Goal: Communication & Community: Answer question/provide support

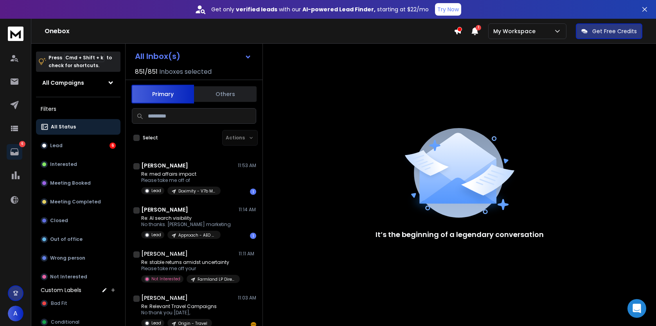
scroll to position [183, 0]
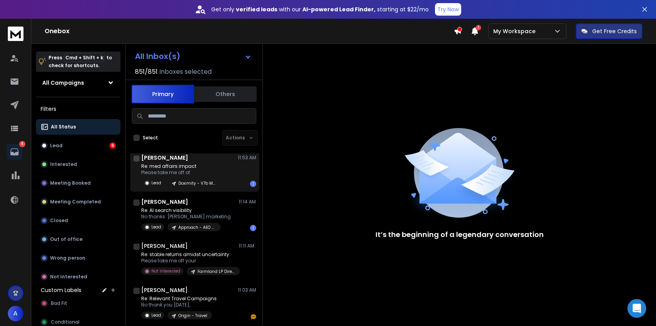
click at [195, 172] on p "Please take me off of" at bounding box center [180, 173] width 79 height 6
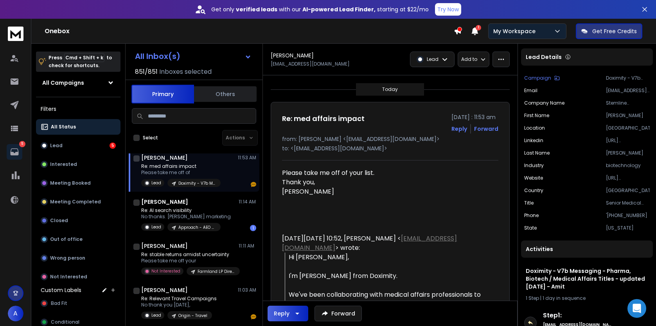
click at [511, 35] on button "My Workspace" at bounding box center [527, 31] width 78 height 16
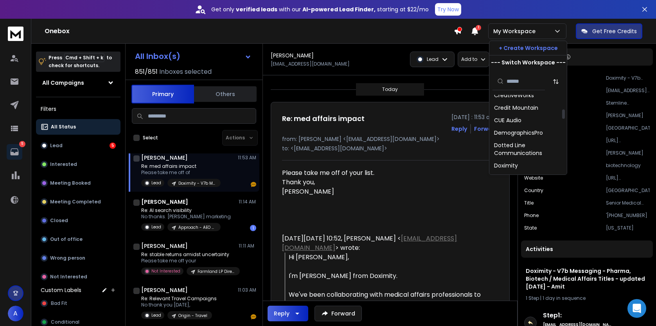
scroll to position [177, 0]
drag, startPoint x: 563, startPoint y: 101, endPoint x: 564, endPoint y: 122, distance: 21.1
click at [564, 122] on div at bounding box center [563, 120] width 3 height 9
click at [528, 161] on div "Doximity - Medical Affairs" at bounding box center [528, 169] width 68 height 16
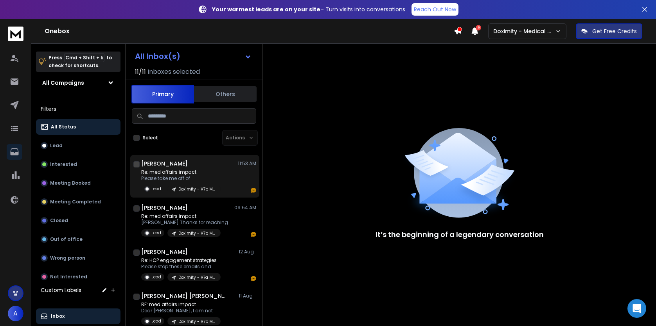
click at [185, 176] on p "Please take me off of" at bounding box center [180, 179] width 79 height 6
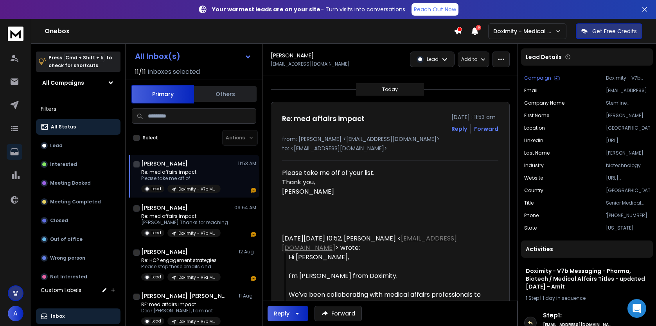
click at [501, 58] on icon "button" at bounding box center [500, 59] width 7 height 7
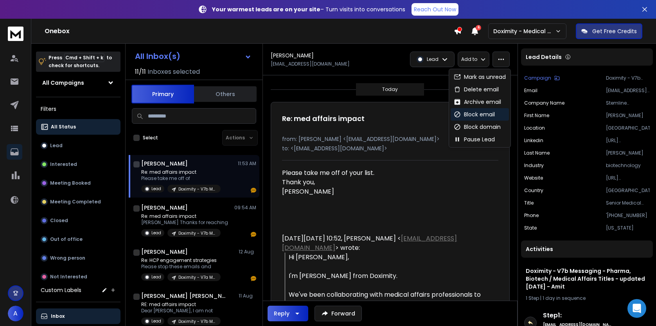
click at [484, 115] on div "Block email" at bounding box center [473, 115] width 41 height 8
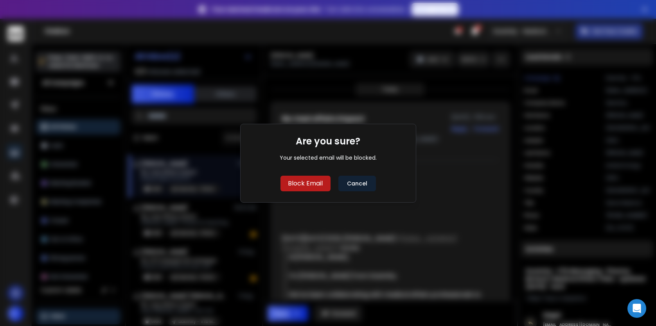
click at [293, 186] on button "Block Email" at bounding box center [305, 184] width 50 height 16
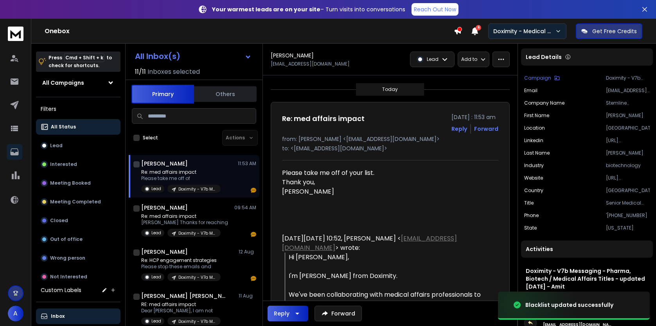
click at [538, 28] on p "Doximity - Medical Affairs" at bounding box center [524, 31] width 62 height 8
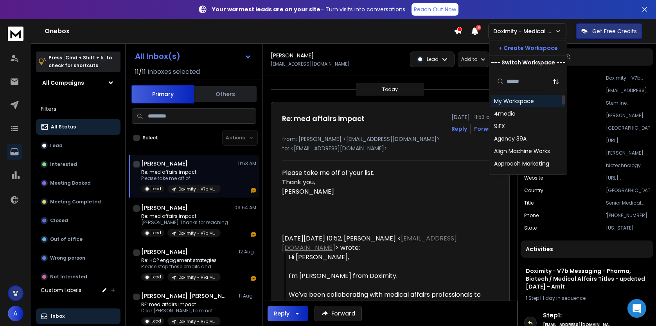
click at [525, 99] on div "My Workspace" at bounding box center [514, 101] width 40 height 8
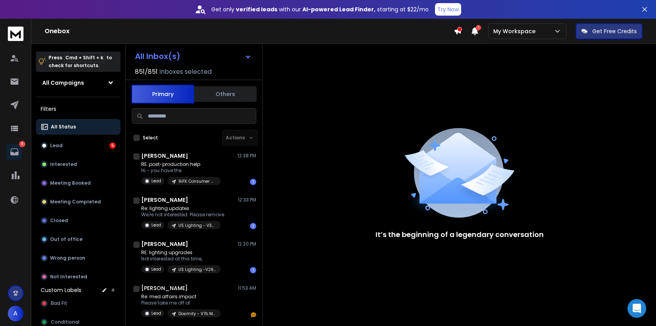
scroll to position [67, 0]
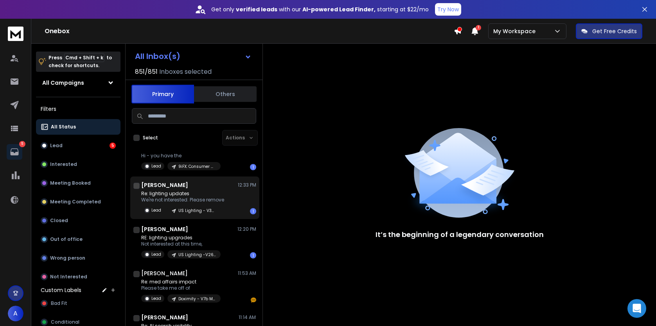
click at [168, 192] on p "Re: lighting updates" at bounding box center [182, 194] width 83 height 6
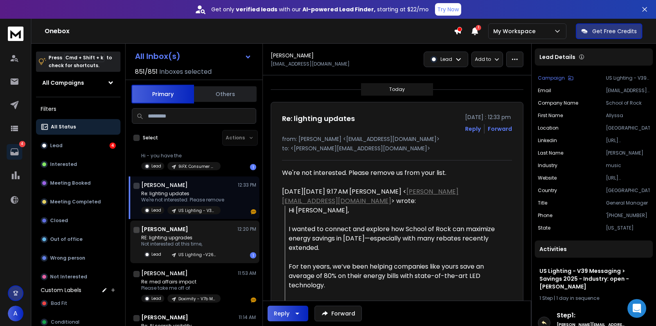
click at [171, 226] on h1 "Linda Larabee" at bounding box center [164, 230] width 47 height 8
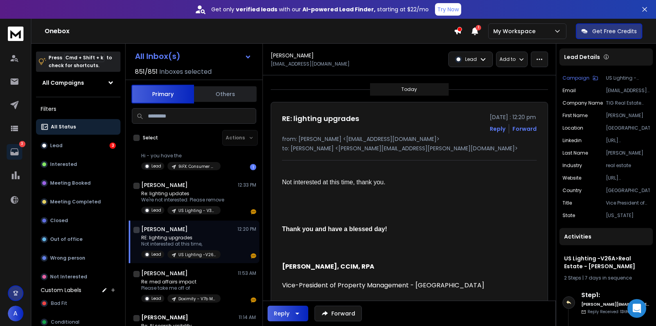
drag, startPoint x: 263, startPoint y: 166, endPoint x: 263, endPoint y: 174, distance: 8.2
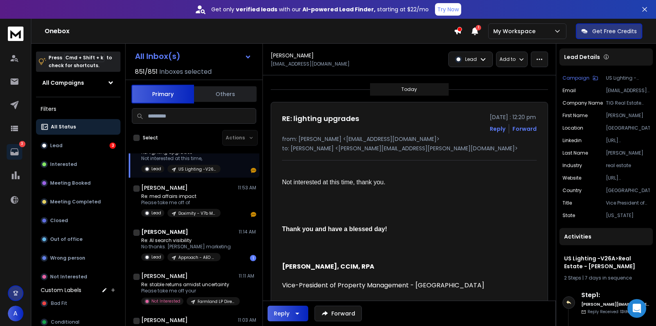
scroll to position [160, 0]
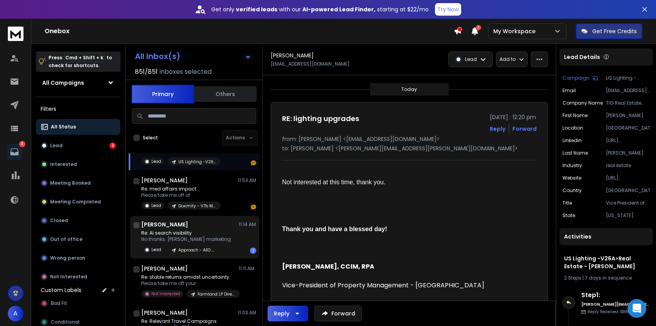
click at [197, 235] on p "Re: AI search visibility" at bounding box center [186, 233] width 90 height 6
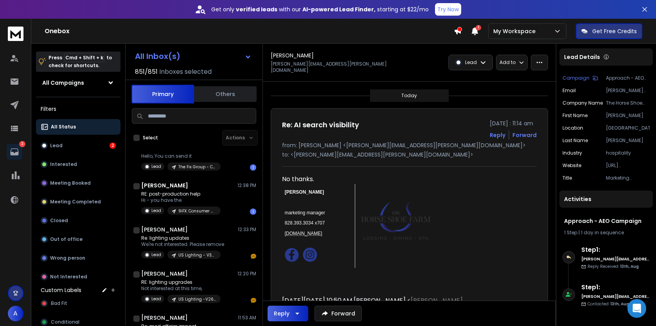
scroll to position [0, 0]
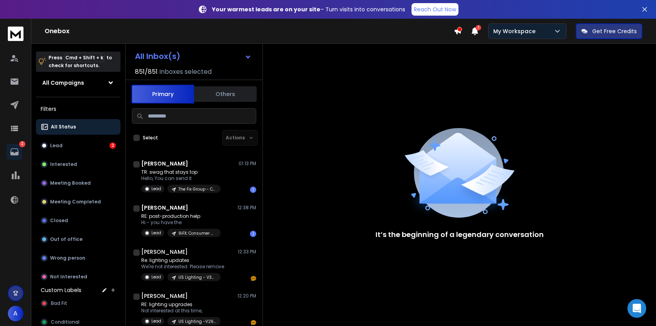
click at [501, 33] on p "My Workspace" at bounding box center [515, 31] width 45 height 8
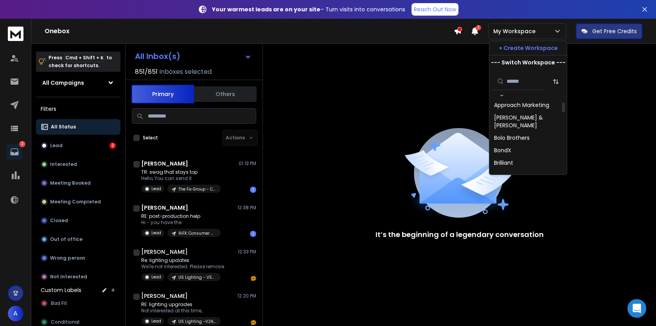
scroll to position [62, 0]
drag, startPoint x: 564, startPoint y: 100, endPoint x: 565, endPoint y: 108, distance: 7.5
click at [565, 108] on div at bounding box center [563, 107] width 3 height 9
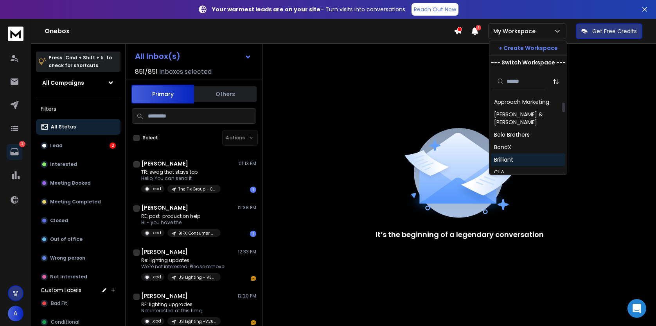
click at [505, 156] on div "Brilliant" at bounding box center [503, 160] width 19 height 8
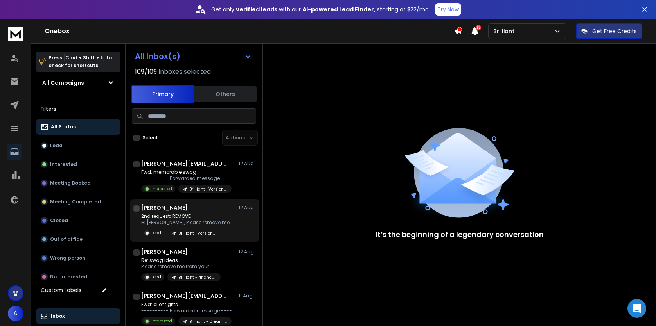
click at [189, 222] on p "Hi [PERSON_NAME], Please remove me" at bounding box center [185, 223] width 88 height 6
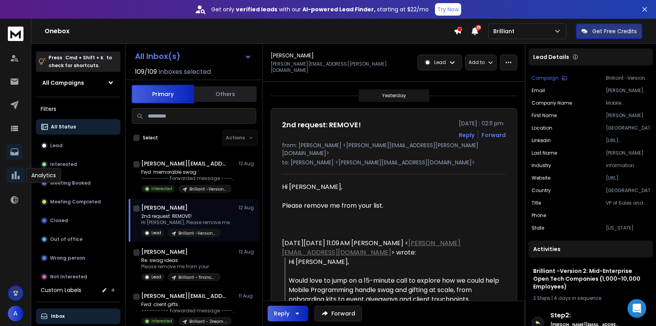
click at [17, 177] on icon at bounding box center [16, 176] width 12 height 12
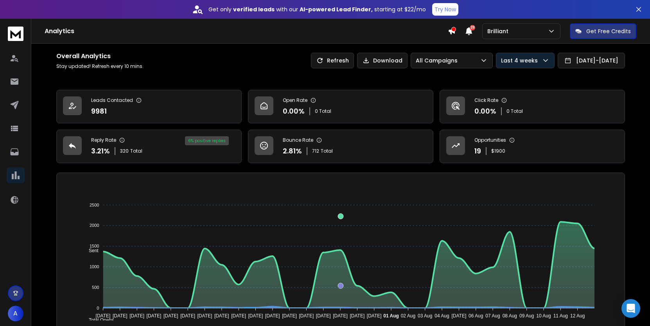
click at [501, 61] on p "Last 4 weeks" at bounding box center [521, 61] width 40 height 8
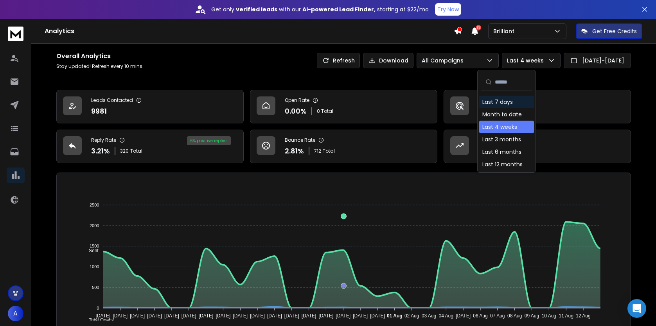
click at [497, 98] on div "Last 7 days" at bounding box center [497, 102] width 30 height 8
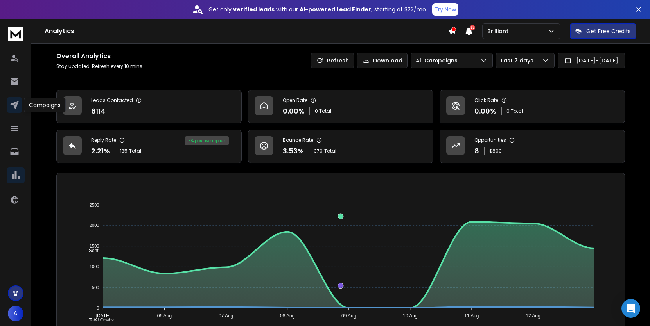
click at [14, 101] on icon at bounding box center [14, 104] width 9 height 9
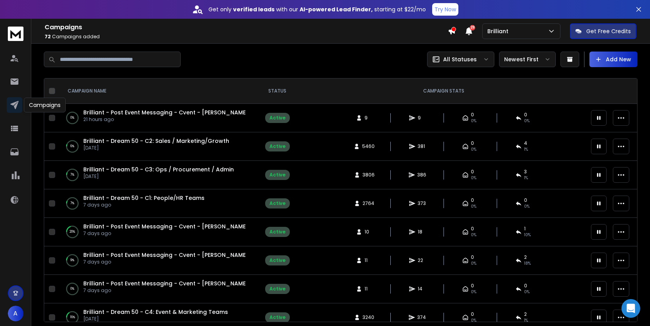
click at [11, 102] on icon at bounding box center [14, 104] width 9 height 9
click at [523, 34] on div "Brilliant" at bounding box center [521, 31] width 68 height 8
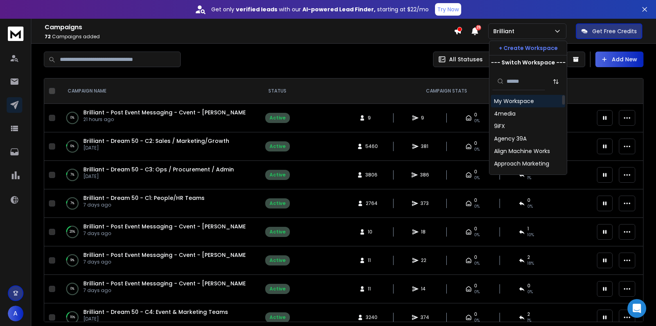
click at [495, 100] on div "My Workspace" at bounding box center [514, 101] width 40 height 8
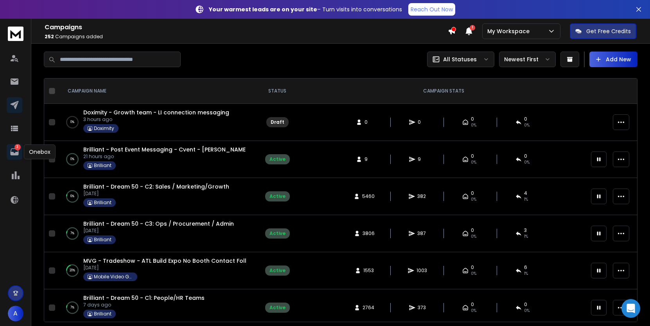
click at [13, 152] on icon at bounding box center [14, 152] width 8 height 7
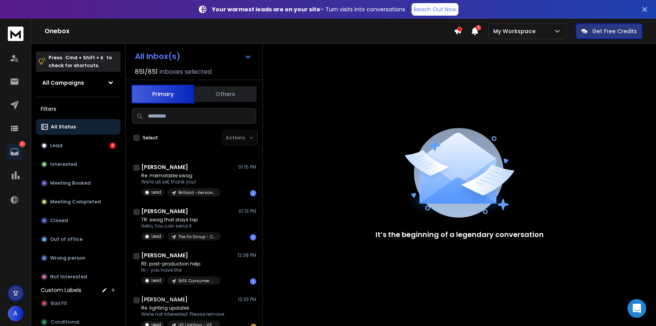
scroll to position [74, 0]
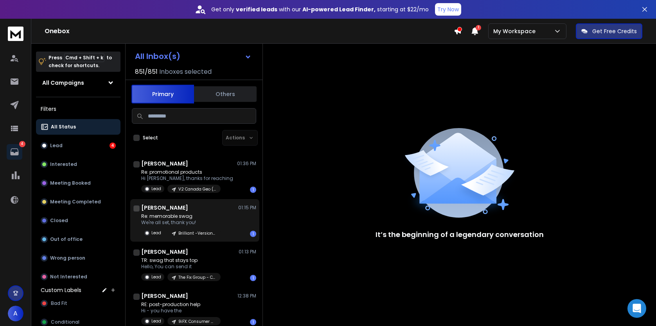
click at [181, 213] on p "Re: memorable swag" at bounding box center [180, 216] width 79 height 6
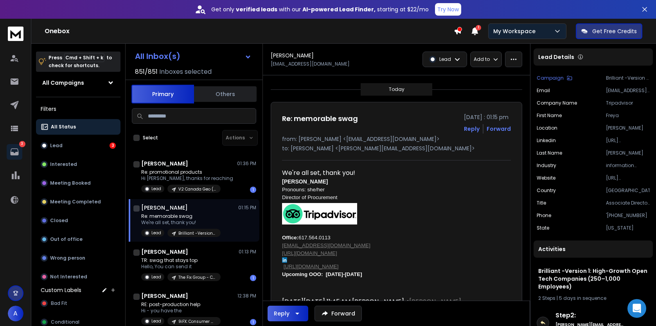
click at [544, 32] on div "My Workspace" at bounding box center [527, 31] width 68 height 8
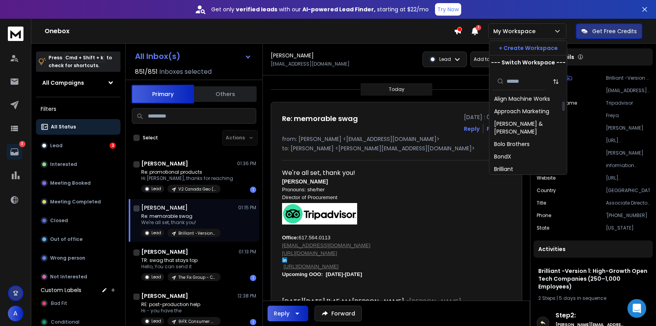
scroll to position [73, 0]
drag, startPoint x: 563, startPoint y: 99, endPoint x: 557, endPoint y: 108, distance: 10.7
click at [562, 108] on div at bounding box center [563, 106] width 3 height 9
click at [518, 142] on div "Brilliant" at bounding box center [528, 148] width 74 height 13
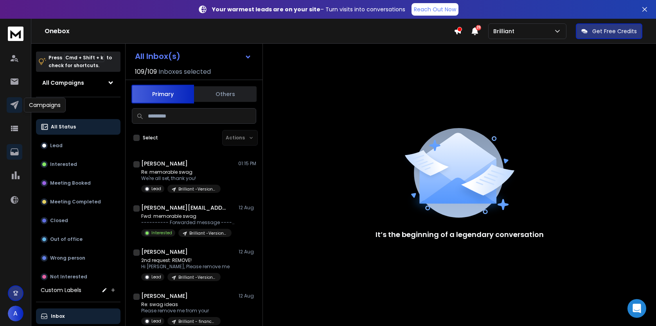
click at [12, 106] on icon at bounding box center [14, 104] width 9 height 9
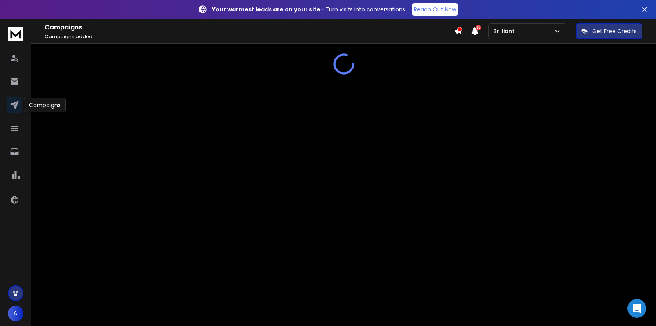
click at [13, 107] on icon at bounding box center [14, 104] width 9 height 9
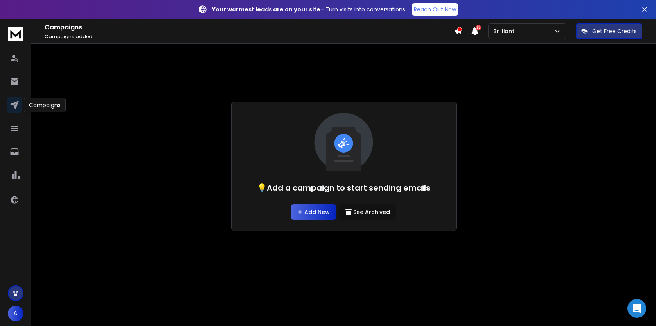
click at [18, 106] on icon at bounding box center [14, 104] width 9 height 9
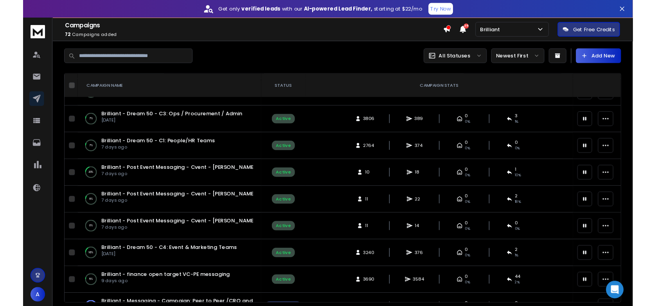
scroll to position [74, 0]
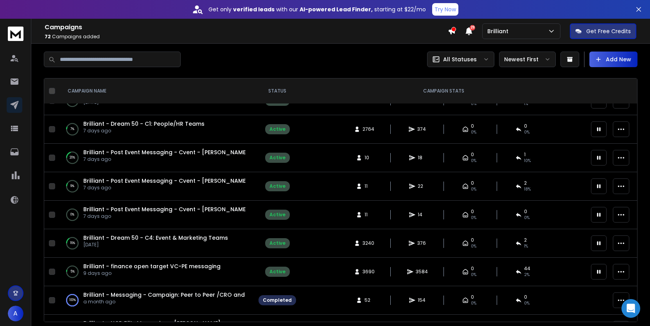
click at [127, 266] on span "Brilliant - finance open target VC-PE messaging" at bounding box center [151, 267] width 137 height 8
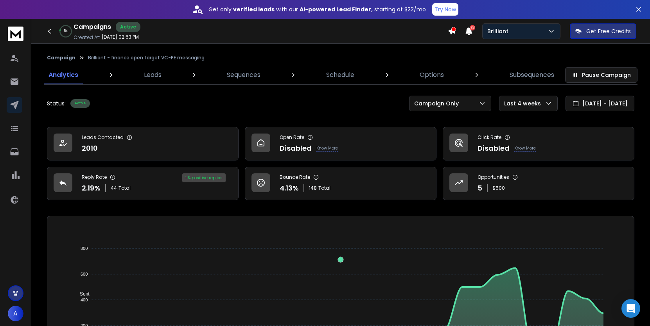
click at [523, 28] on div "Brilliant" at bounding box center [521, 31] width 68 height 8
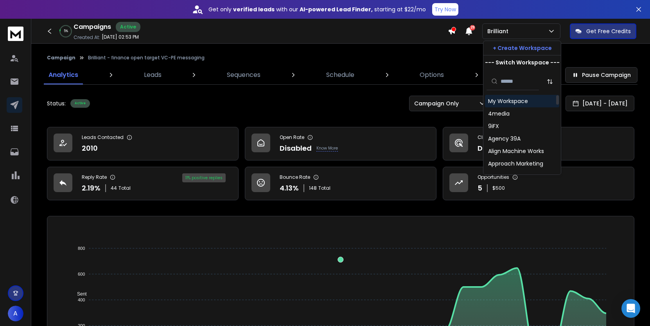
click at [344, 112] on div "Status: Active Pause Campaign Campaign Only Last 4 weeks [DATE] - [DATE] Leads …" at bounding box center [340, 321] width 587 height 450
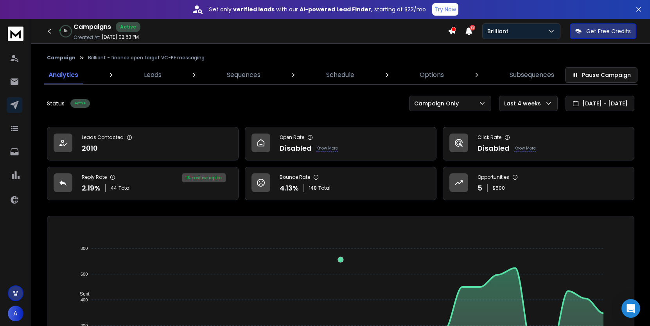
click at [529, 33] on div "Brilliant" at bounding box center [521, 31] width 68 height 8
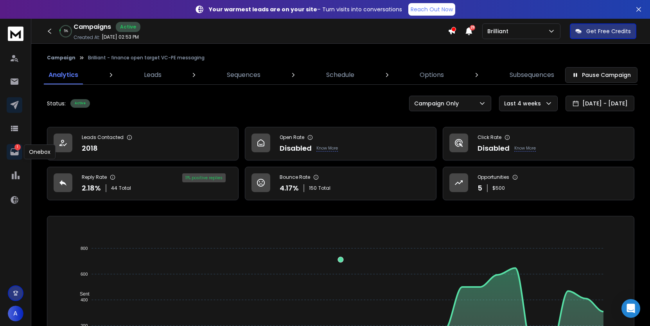
click at [11, 151] on icon at bounding box center [14, 151] width 9 height 9
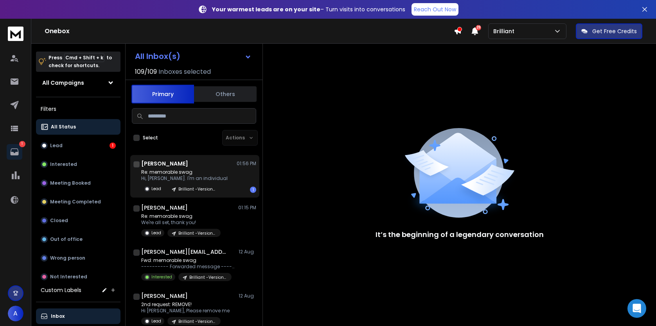
click at [191, 170] on p "Re: memorable swag" at bounding box center [184, 172] width 86 height 6
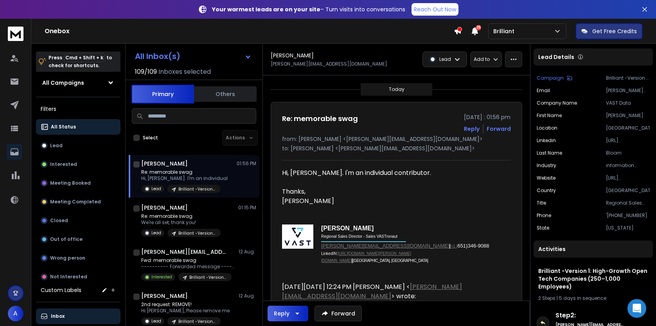
click at [517, 61] on icon "button" at bounding box center [513, 59] width 7 height 7
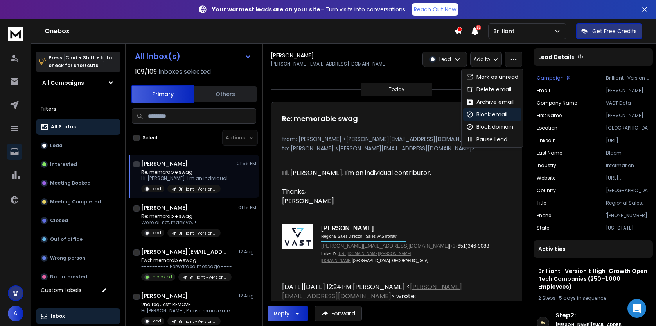
click at [492, 116] on div "Block email" at bounding box center [486, 115] width 41 height 8
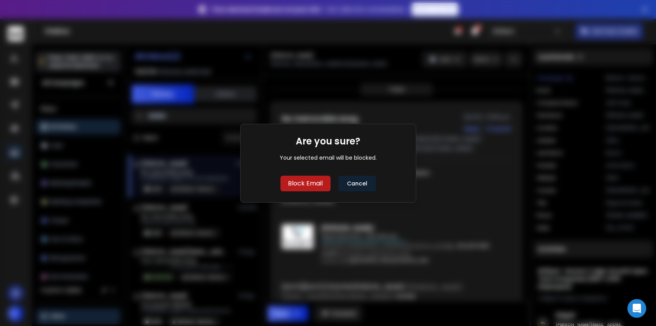
click at [300, 181] on button "Block Email" at bounding box center [305, 184] width 50 height 16
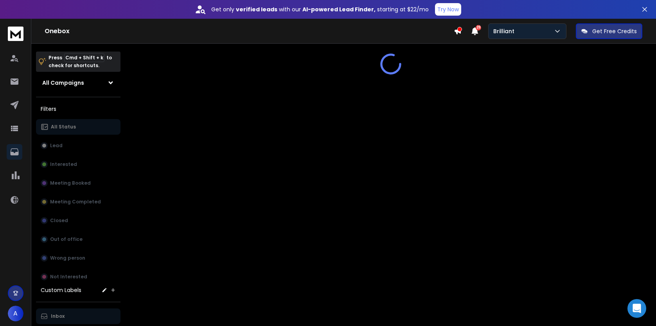
click at [536, 32] on div "Brilliant" at bounding box center [527, 31] width 68 height 8
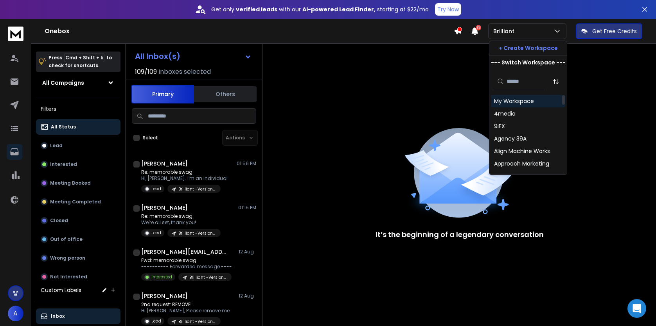
click at [525, 102] on div "My Workspace" at bounding box center [514, 101] width 40 height 8
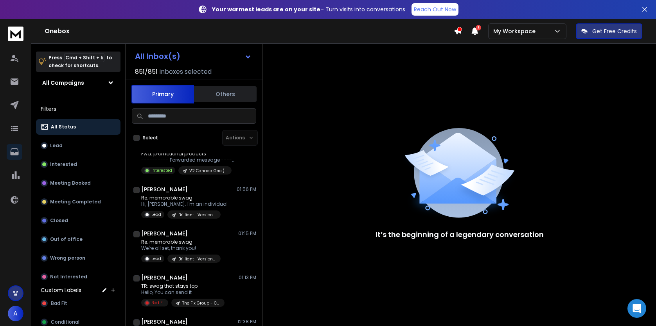
scroll to position [22, 0]
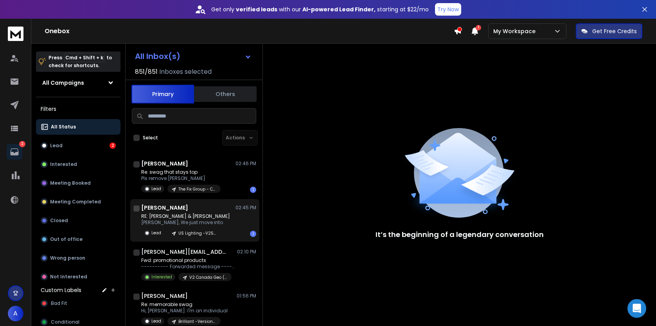
click at [194, 222] on p "[PERSON_NAME], We just move into" at bounding box center [185, 223] width 89 height 6
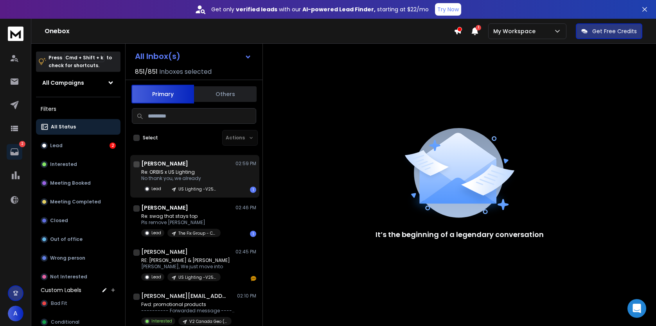
click at [215, 173] on p "Re: ORBIS x US Lighting" at bounding box center [180, 172] width 79 height 6
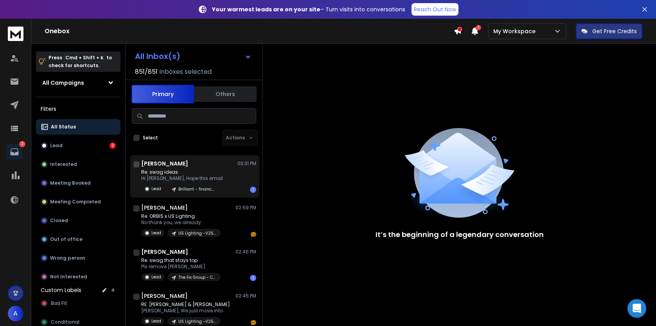
click at [223, 174] on div "Re: swag ideas Hi Julia, Hope this email Lead Brilliant - finance open target V…" at bounding box center [198, 181] width 115 height 24
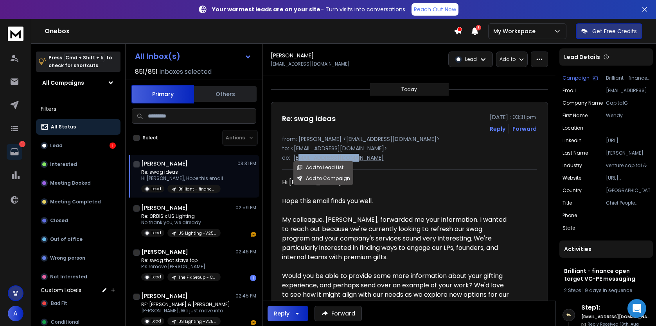
drag, startPoint x: 378, startPoint y: 161, endPoint x: 382, endPoint y: 153, distance: 8.9
click at [299, 157] on div "cc: apardee@capitalg.com Add to Lead List Add to Campaign" at bounding box center [409, 158] width 254 height 8
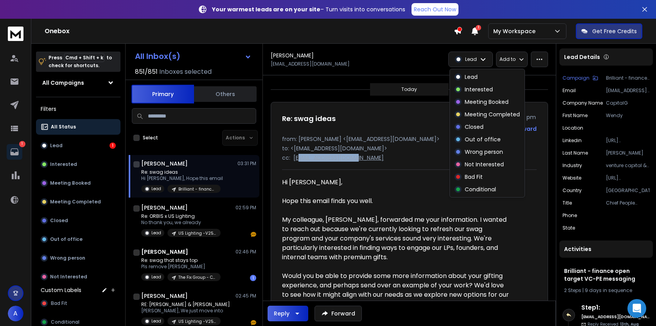
click at [473, 60] on p "Lead" at bounding box center [471, 59] width 12 height 6
click at [511, 31] on p "My Workspace" at bounding box center [515, 31] width 45 height 8
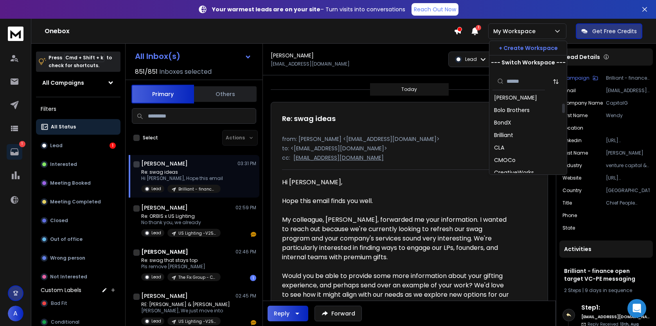
scroll to position [99, 0]
drag, startPoint x: 563, startPoint y: 103, endPoint x: 563, endPoint y: 115, distance: 11.7
click at [563, 115] on div at bounding box center [563, 111] width 3 height 9
click at [529, 116] on div "Brilliant" at bounding box center [528, 122] width 74 height 13
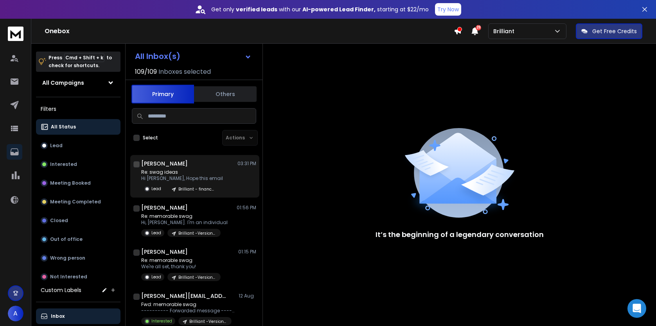
click at [194, 168] on div "[PERSON_NAME] 03:31 PM Re: swag ideas Hi [PERSON_NAME], Hope this email Lead Br…" at bounding box center [198, 176] width 115 height 33
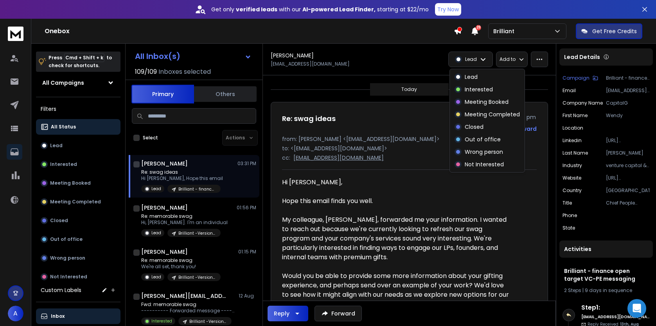
click at [467, 56] on p "Lead" at bounding box center [471, 59] width 12 height 6
click at [468, 90] on p "Interested" at bounding box center [478, 90] width 28 height 8
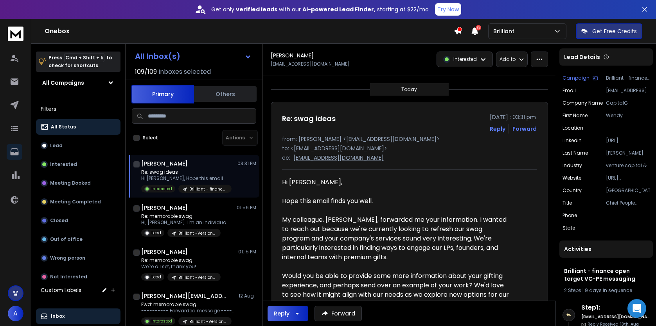
click at [538, 60] on icon "button" at bounding box center [539, 59] width 7 height 7
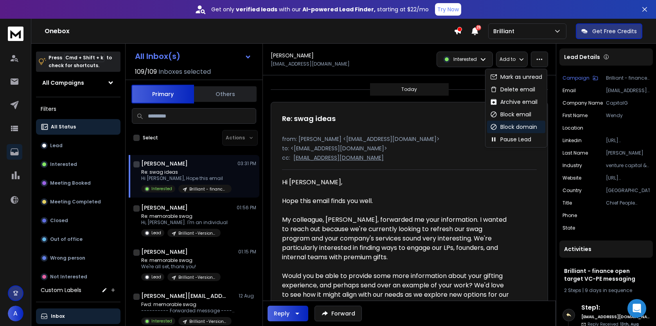
click at [510, 125] on div "Block domain" at bounding box center [513, 127] width 47 height 8
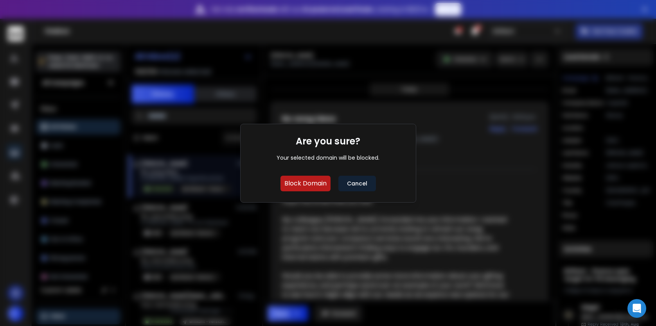
click at [311, 185] on button "Block Domain" at bounding box center [305, 184] width 50 height 16
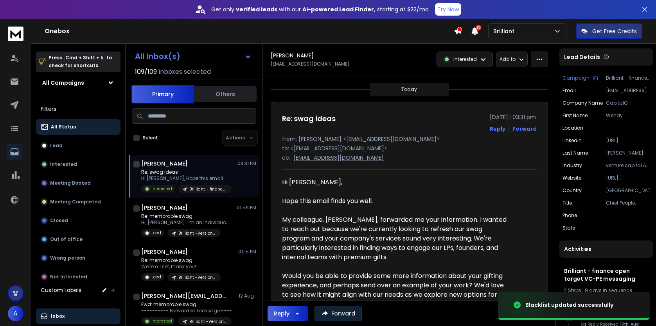
click at [348, 319] on button "Forward" at bounding box center [337, 314] width 47 height 16
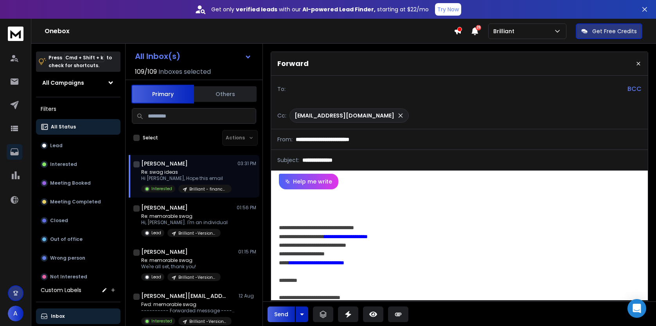
click at [398, 117] on icon at bounding box center [400, 116] width 4 height 4
click at [305, 89] on input at bounding box center [316, 89] width 55 height 14
type input "**********"
click at [394, 195] on div "**********" at bounding box center [459, 245] width 376 height 111
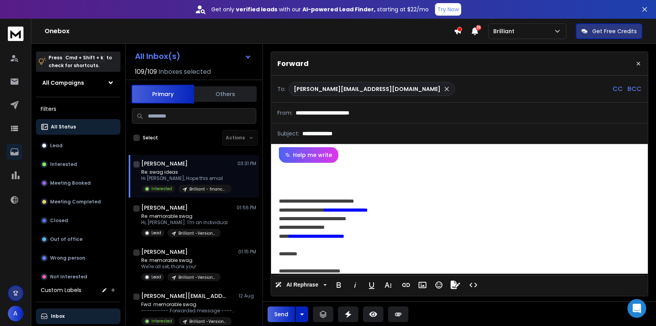
click at [276, 319] on button "Send" at bounding box center [280, 315] width 27 height 16
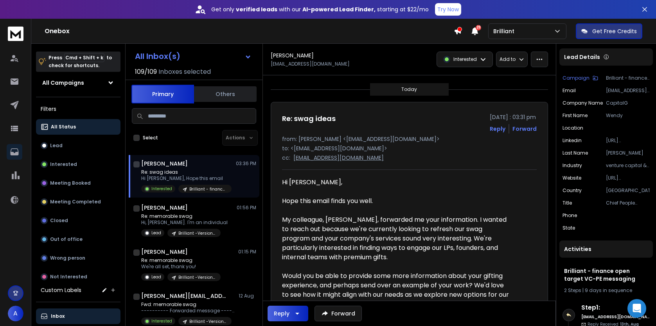
drag, startPoint x: 556, startPoint y: 148, endPoint x: 558, endPoint y: 178, distance: 30.2
click at [557, 183] on div "Lead Details Campaign Brilliant - finance open target VC-PE messaging Email who…" at bounding box center [606, 207] width 100 height 326
drag, startPoint x: 359, startPoint y: 158, endPoint x: 280, endPoint y: 158, distance: 79.4
copy div "cc: apardee@capitalg.com"
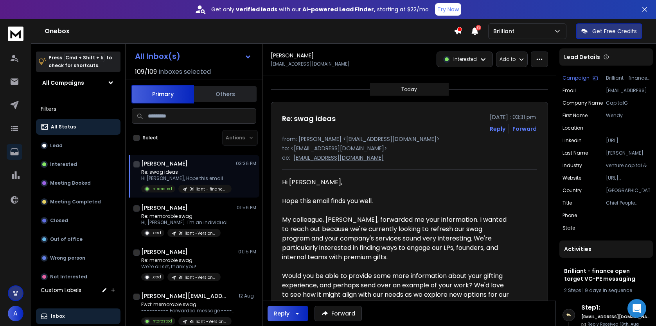
click at [231, 33] on h1 "Onebox" at bounding box center [249, 31] width 409 height 9
click at [545, 31] on div "Brilliant" at bounding box center [527, 31] width 68 height 8
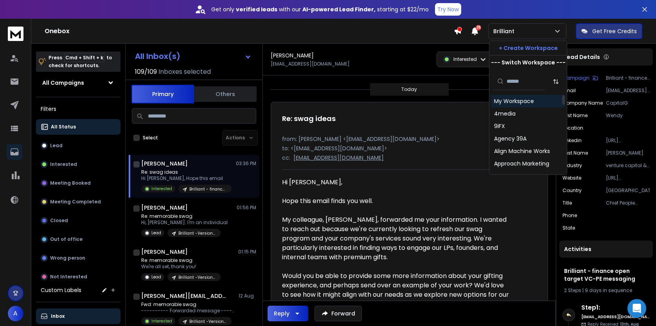
click at [516, 98] on div "My Workspace" at bounding box center [514, 101] width 40 height 8
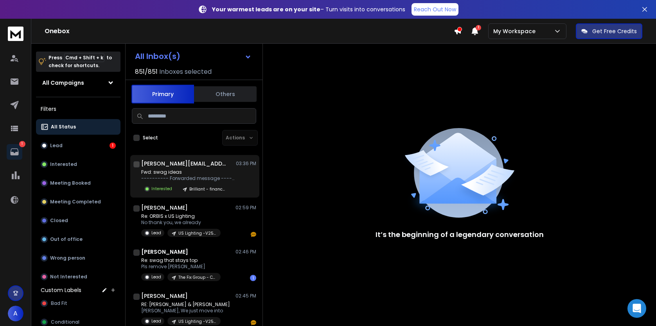
click at [189, 175] on p "Fwd: swag ideas" at bounding box center [188, 172] width 94 height 6
